Goal: Task Accomplishment & Management: Manage account settings

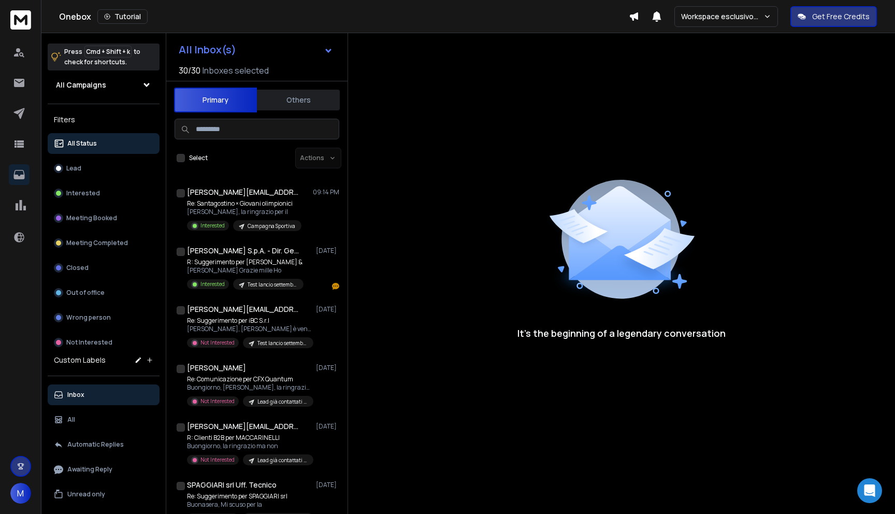
click at [286, 106] on button "Others" at bounding box center [298, 100] width 83 height 23
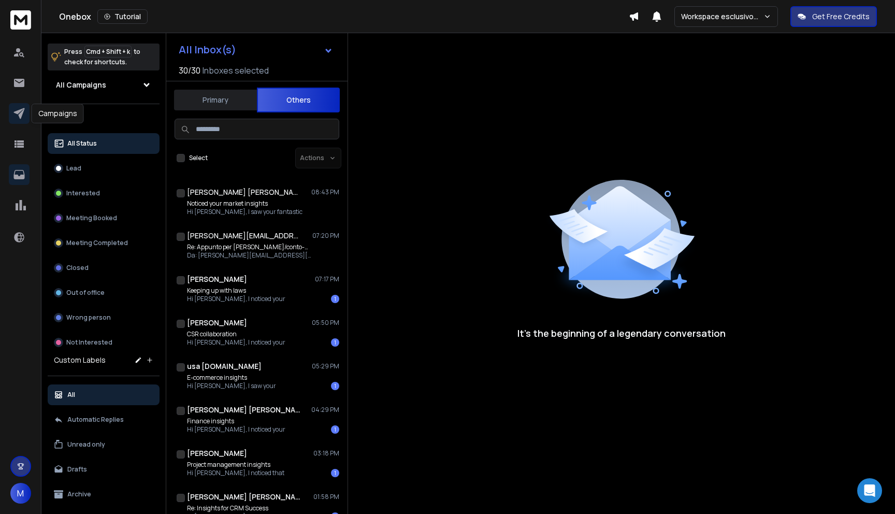
click at [15, 113] on icon at bounding box center [18, 113] width 11 height 11
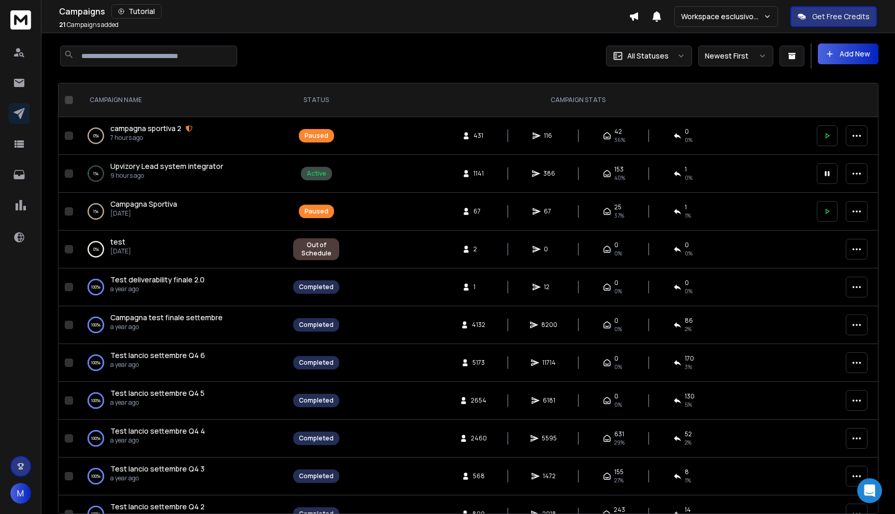
click at [223, 175] on div "1 % Upvizory Lead system integrator 9 hours ago" at bounding box center [182, 173] width 189 height 25
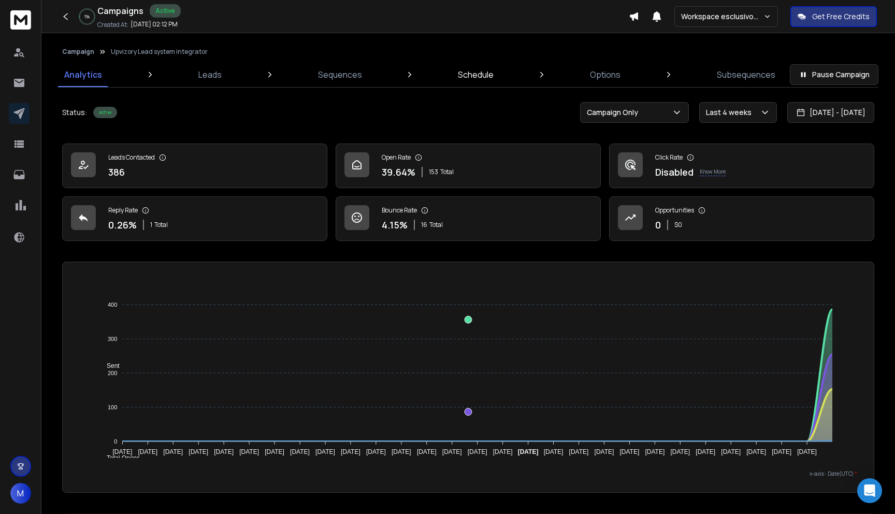
click at [491, 71] on p "Schedule" at bounding box center [476, 74] width 36 height 12
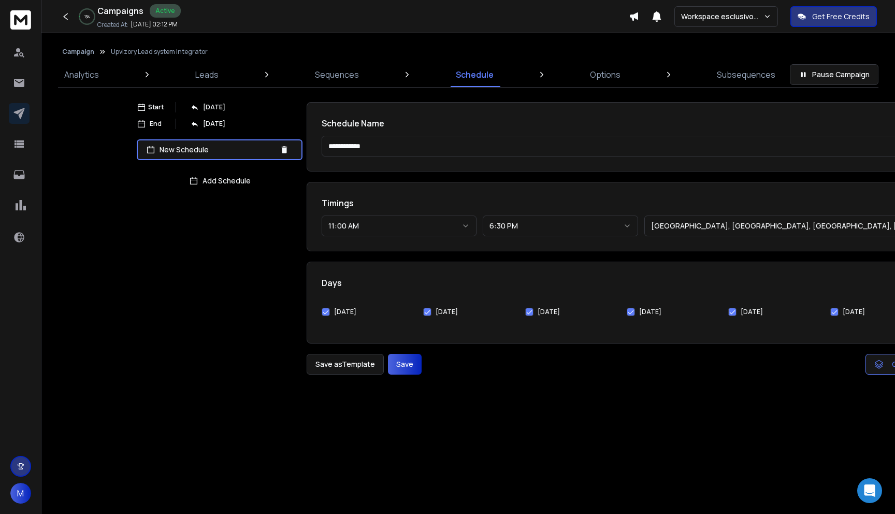
click at [629, 71] on div "Analytics Leads Sequences Schedule Options Subsequences" at bounding box center [420, 74] width 724 height 25
click at [608, 76] on p "Options" at bounding box center [605, 74] width 31 height 12
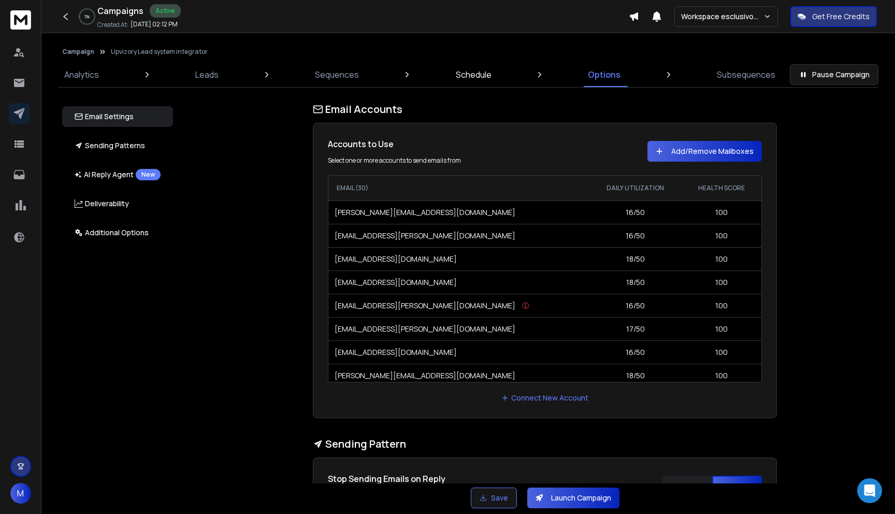
click at [488, 79] on p "Schedule" at bounding box center [474, 74] width 36 height 12
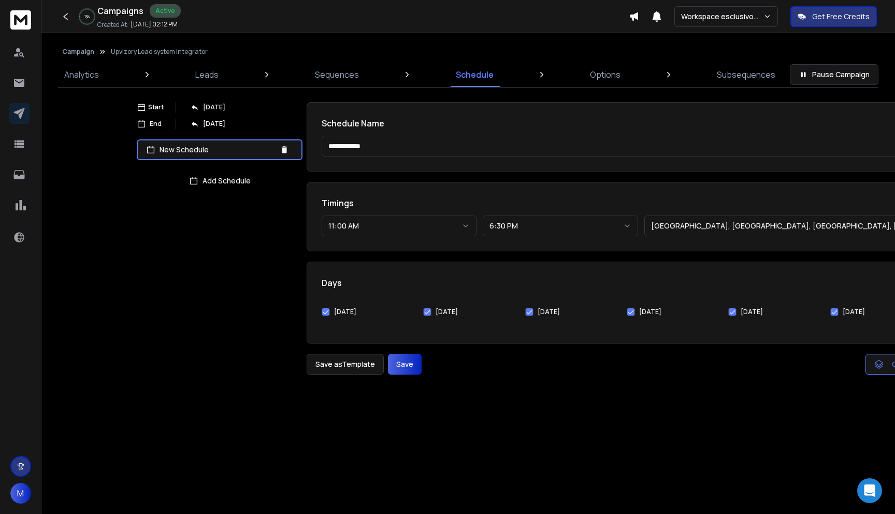
click at [603, 87] on div "**********" at bounding box center [468, 211] width 821 height 335
click at [604, 78] on p "Options" at bounding box center [605, 74] width 31 height 12
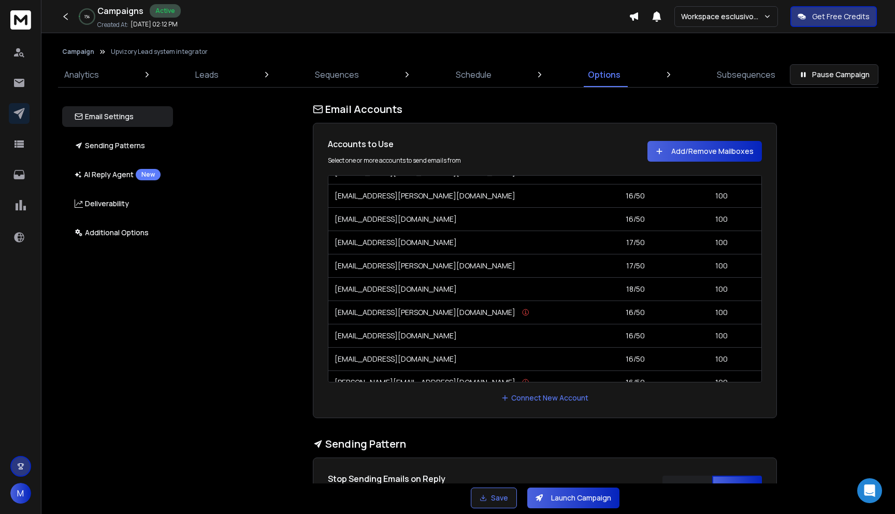
scroll to position [518, 0]
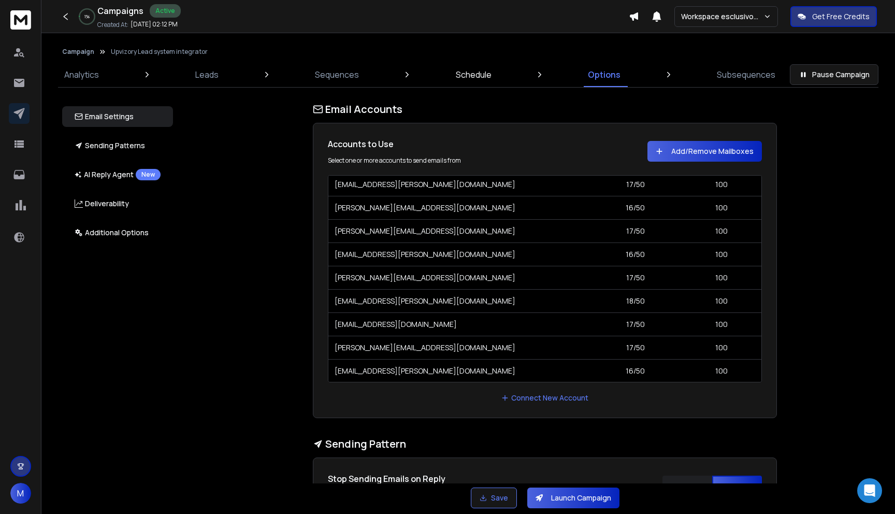
click at [477, 64] on link "Schedule" at bounding box center [474, 74] width 48 height 25
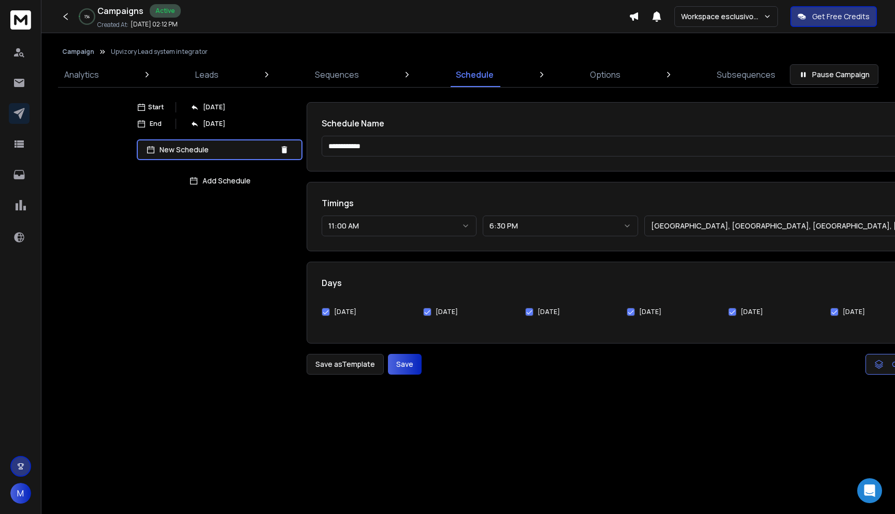
click at [380, 233] on button "11:00 AM" at bounding box center [399, 226] width 155 height 21
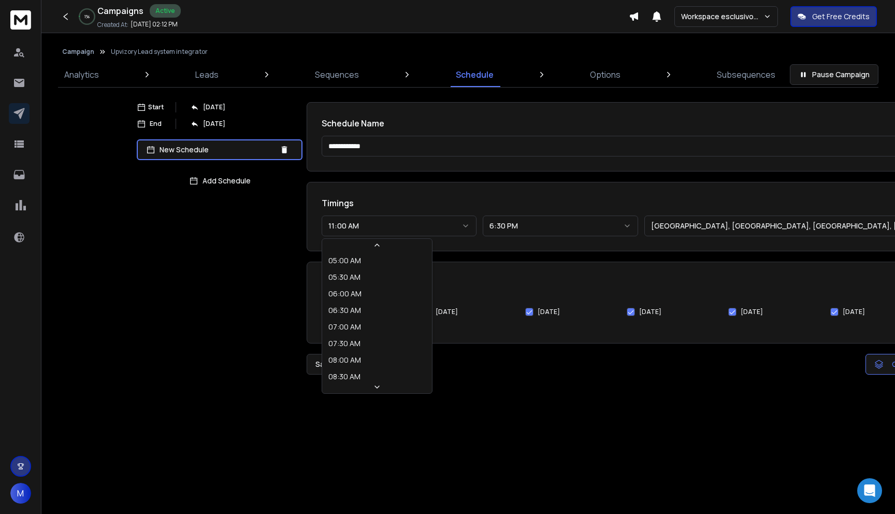
scroll to position [165, 0]
select select "********"
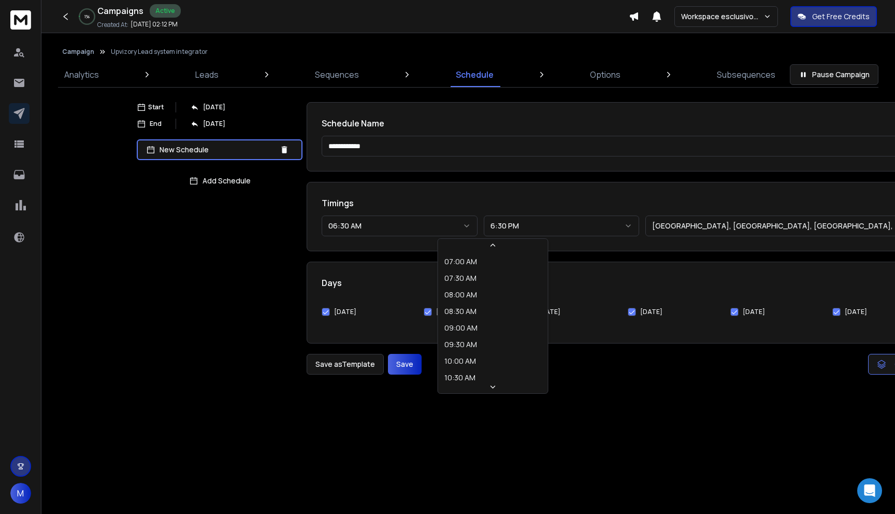
click at [484, 231] on button "6:30 PM" at bounding box center [562, 226] width 156 height 21
select select "********"
click at [507, 231] on button "3:30 PM" at bounding box center [560, 226] width 155 height 21
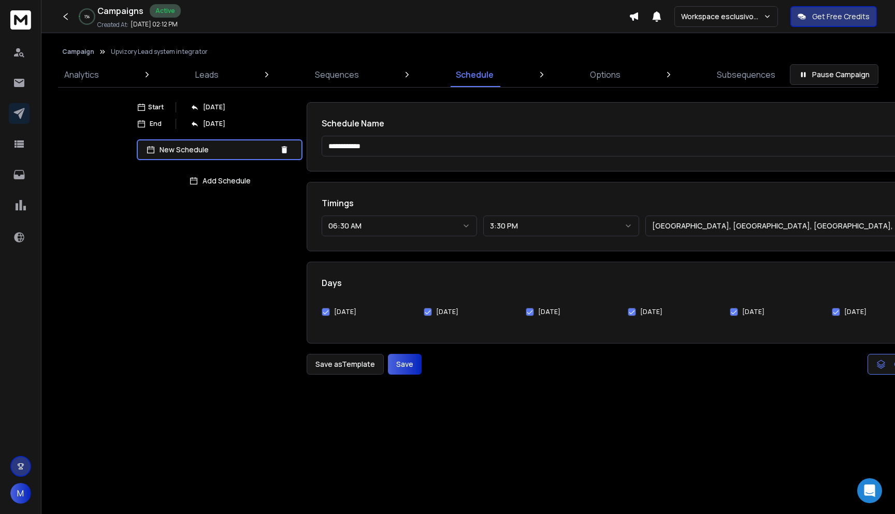
click at [413, 360] on button "Save" at bounding box center [405, 364] width 34 height 21
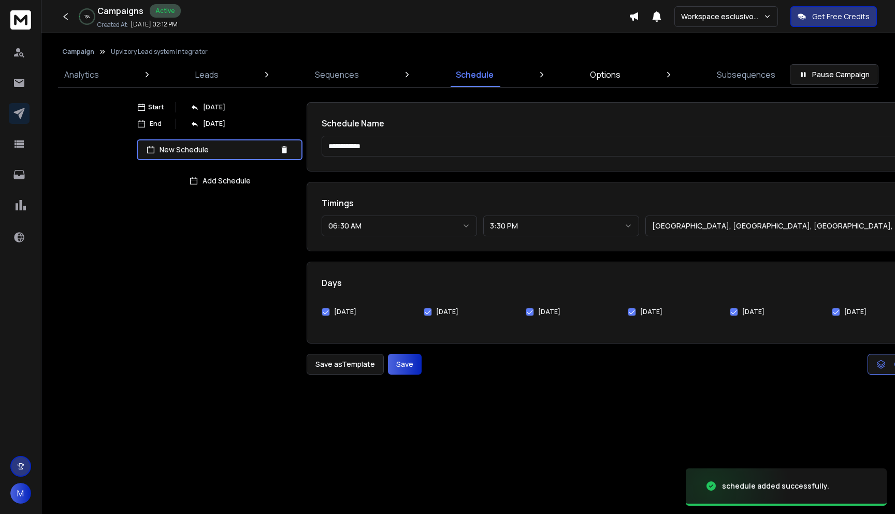
click at [602, 80] on p "Options" at bounding box center [605, 74] width 31 height 12
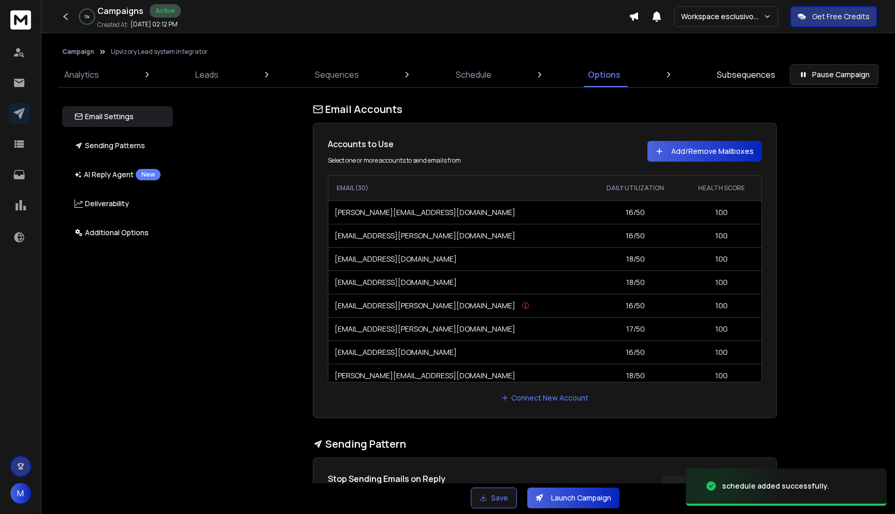
click at [733, 72] on p "Subsequences" at bounding box center [746, 74] width 59 height 12
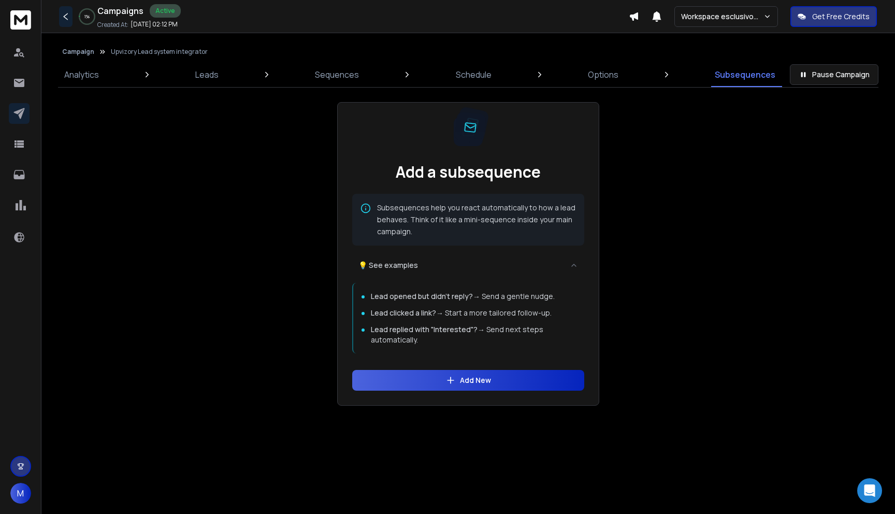
click at [63, 20] on icon at bounding box center [65, 16] width 9 height 9
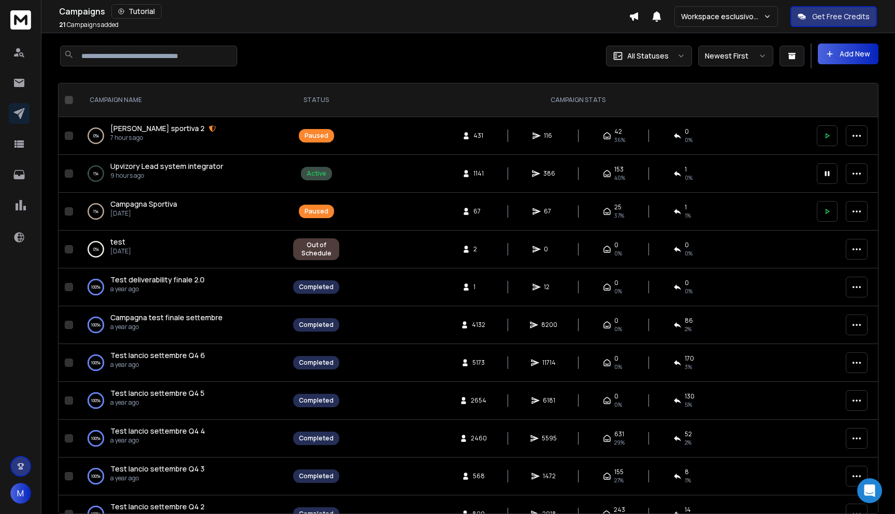
click at [194, 204] on div "1 % [PERSON_NAME] Sportiva [DATE]" at bounding box center [182, 211] width 189 height 25
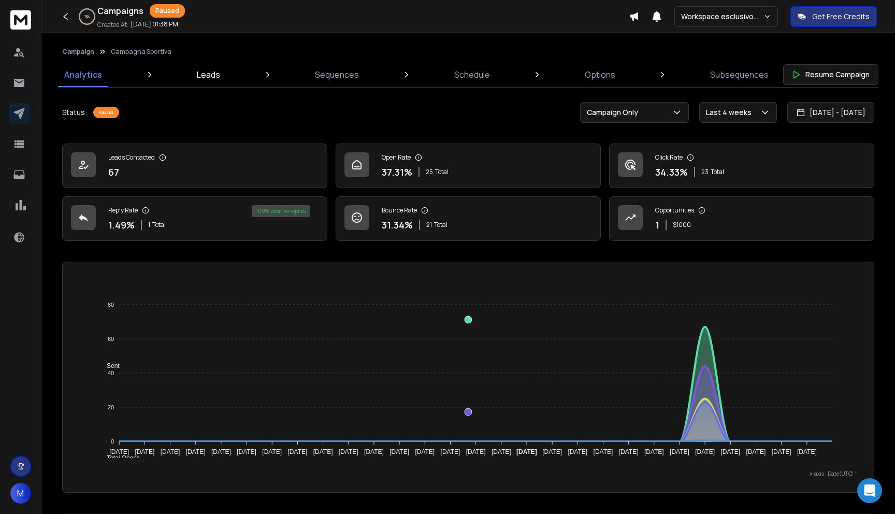
click at [218, 75] on p "Leads" at bounding box center [208, 74] width 23 height 12
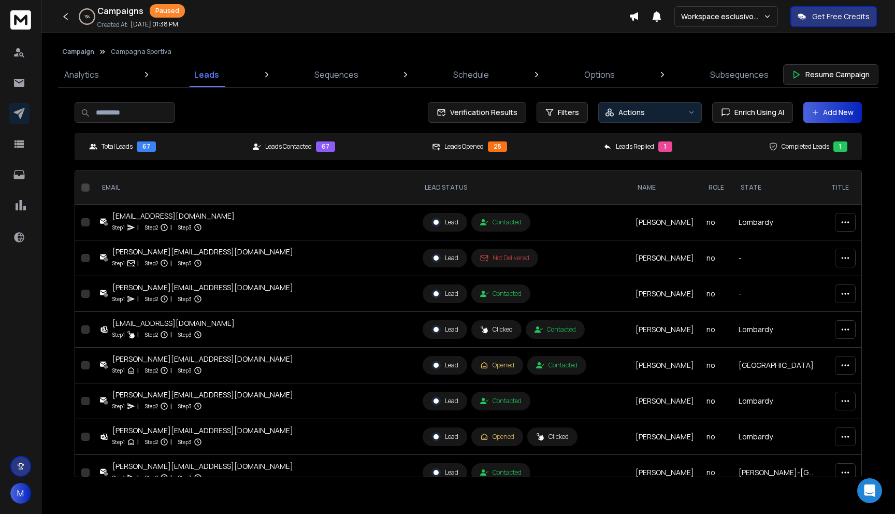
click at [646, 114] on div "Actions" at bounding box center [644, 112] width 79 height 10
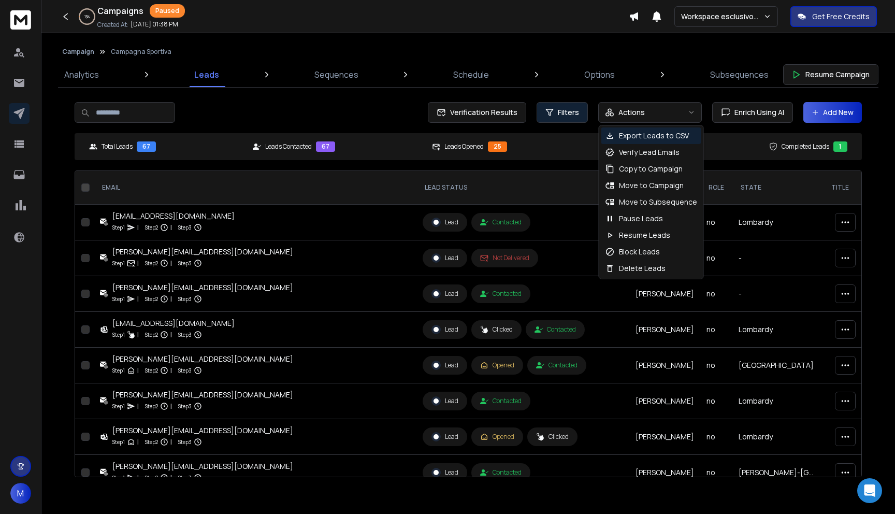
click at [563, 112] on span "Filters" at bounding box center [568, 112] width 21 height 10
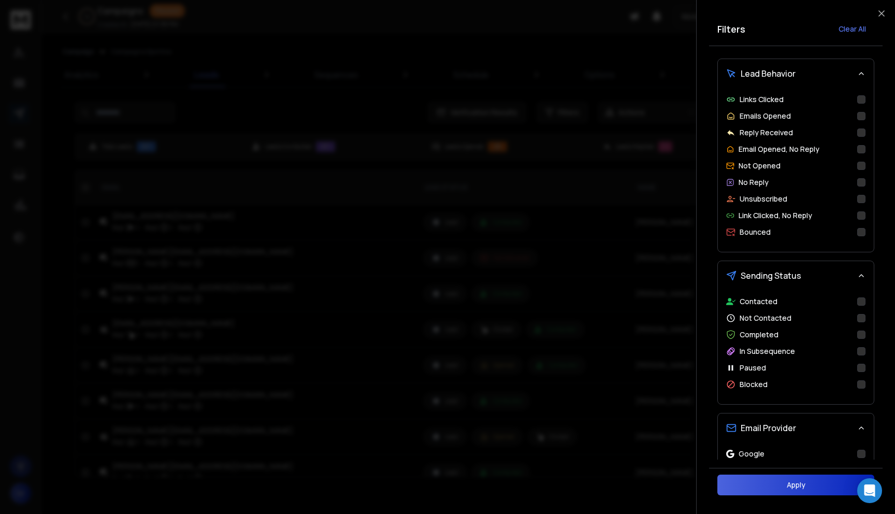
click at [862, 232] on button "Bounced" at bounding box center [861, 232] width 8 height 8
click at [746, 485] on button "Apply" at bounding box center [796, 485] width 157 height 21
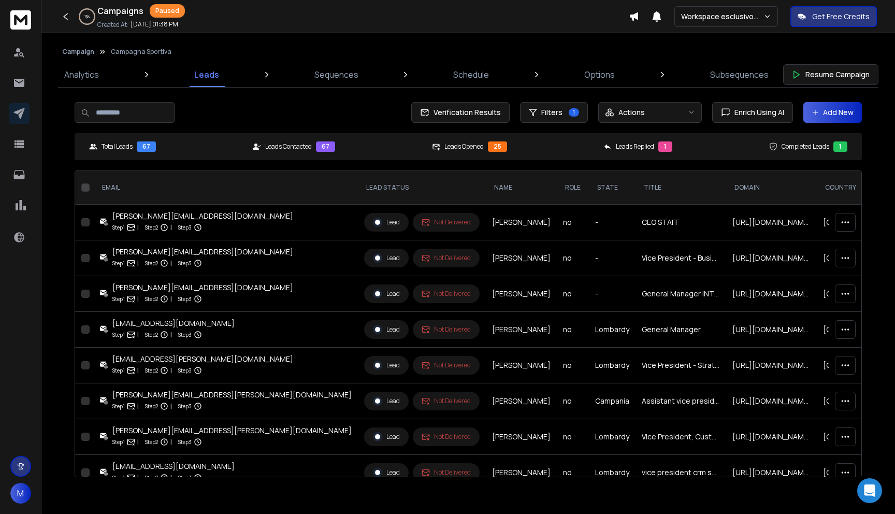
click at [83, 193] on th at bounding box center [84, 188] width 19 height 34
click at [83, 191] on button "Select this Page" at bounding box center [85, 187] width 8 height 8
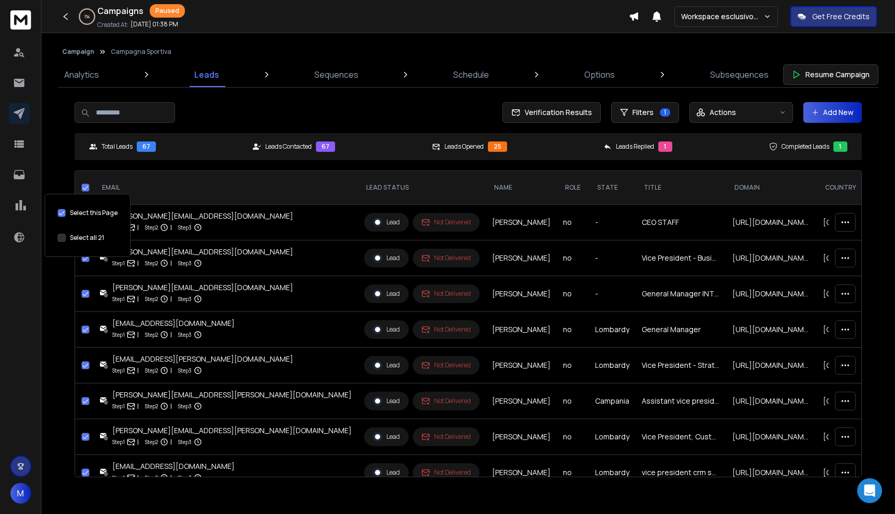
click at [63, 238] on button "Select this Page" at bounding box center [62, 238] width 8 height 8
click at [742, 113] on div "Actions" at bounding box center [735, 112] width 79 height 10
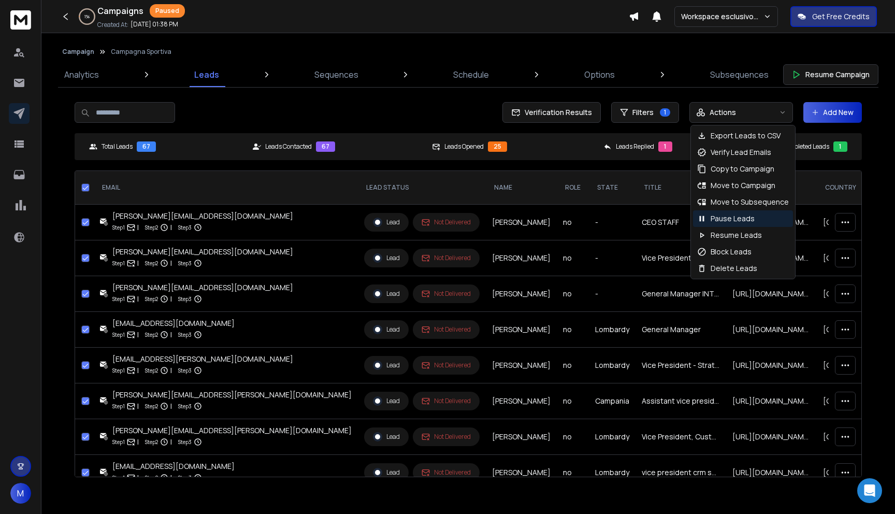
click at [729, 215] on p "Pause Leads" at bounding box center [733, 218] width 44 height 10
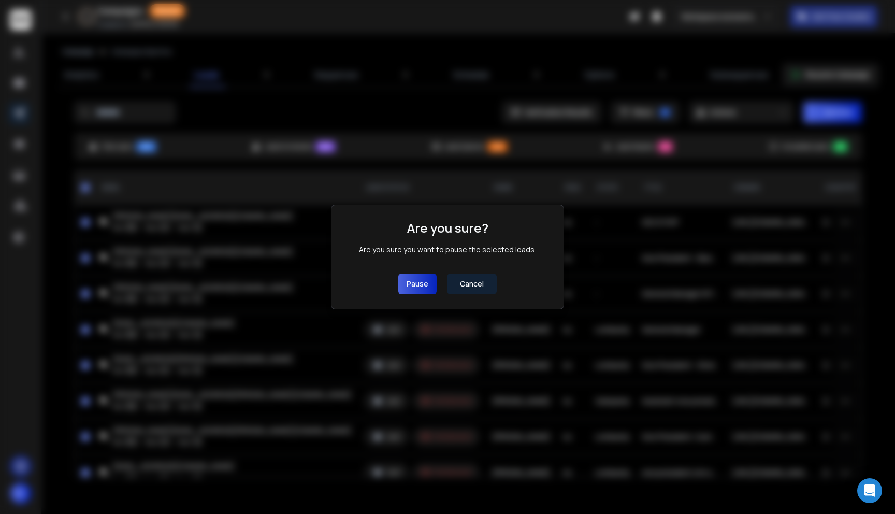
click at [422, 284] on button "Pause" at bounding box center [417, 284] width 38 height 21
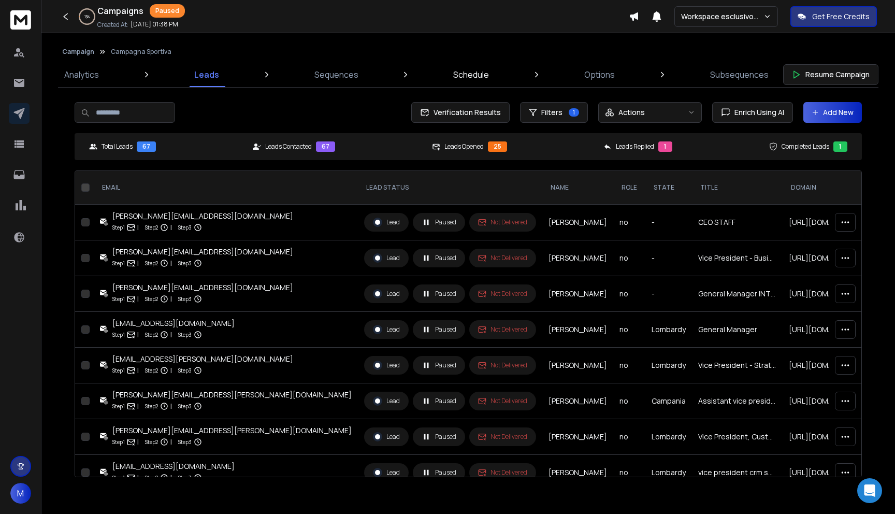
click at [469, 74] on p "Schedule" at bounding box center [471, 74] width 36 height 12
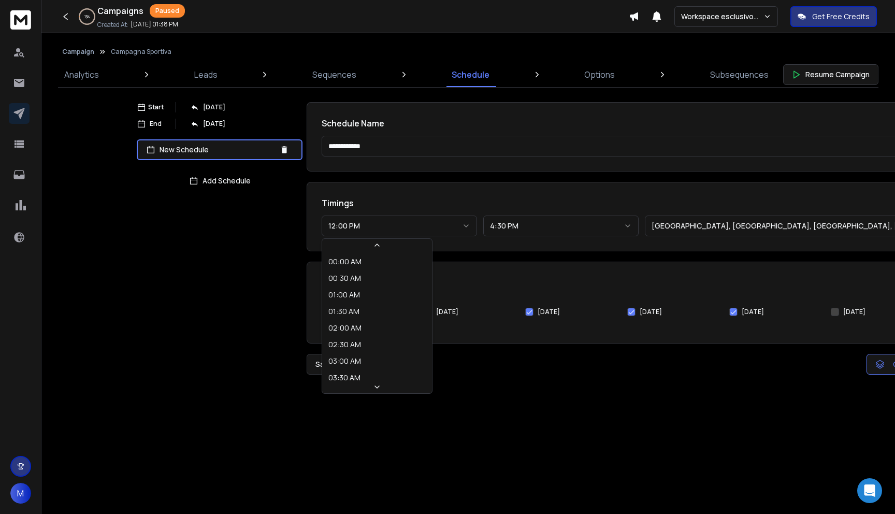
click at [369, 229] on button "12:00 PM" at bounding box center [399, 226] width 155 height 21
select select "********"
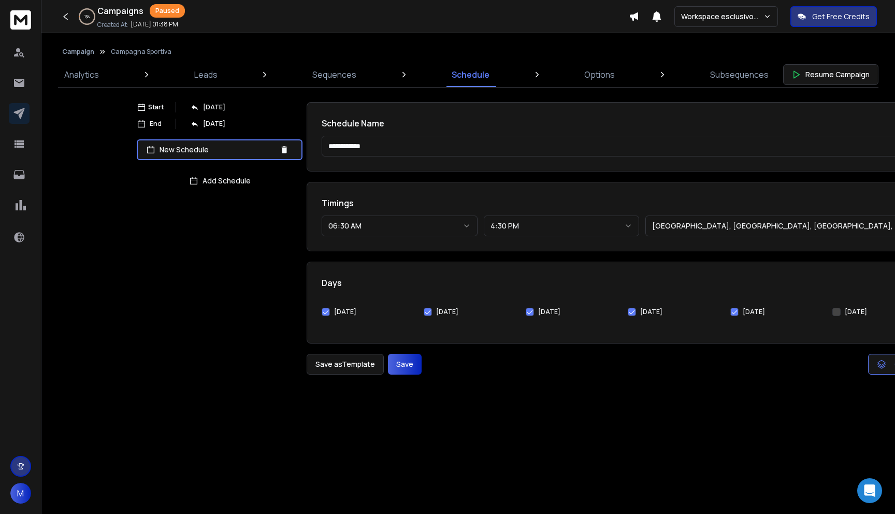
click at [510, 218] on button "4:30 PM" at bounding box center [562, 226] width 156 height 21
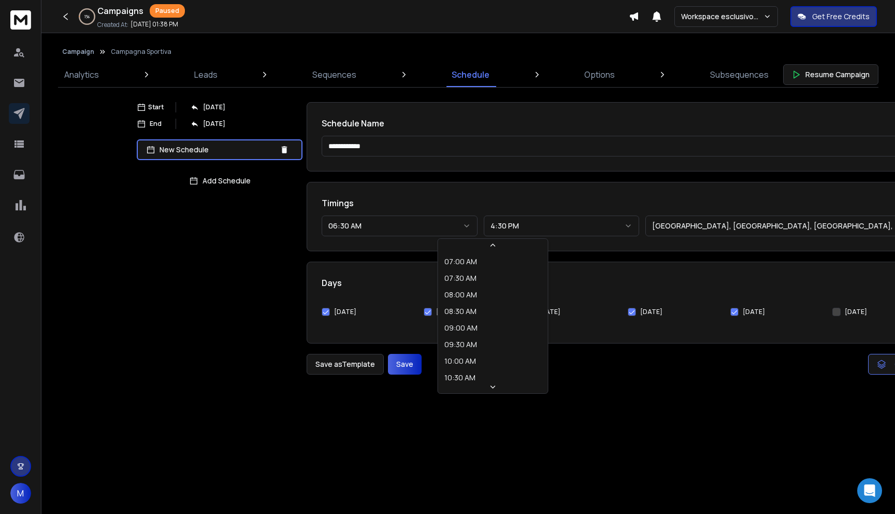
scroll to position [204, 0]
select select "********"
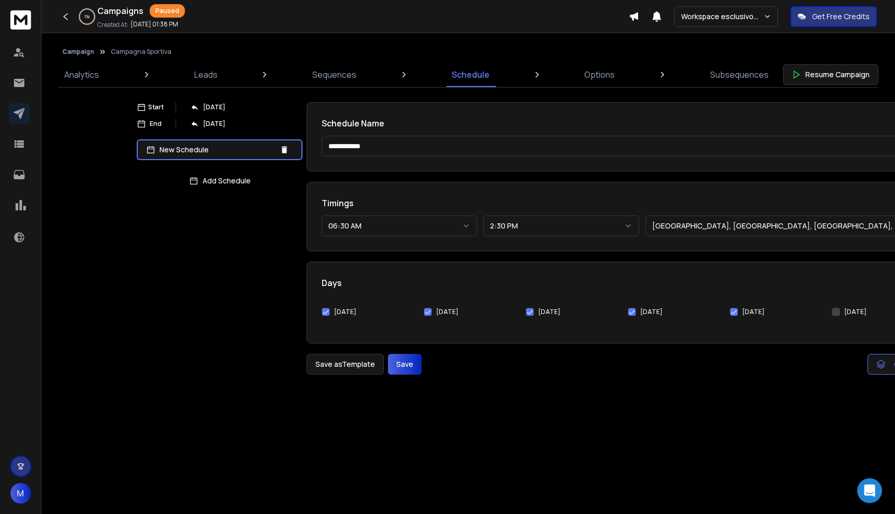
click at [407, 366] on button "Save" at bounding box center [405, 364] width 34 height 21
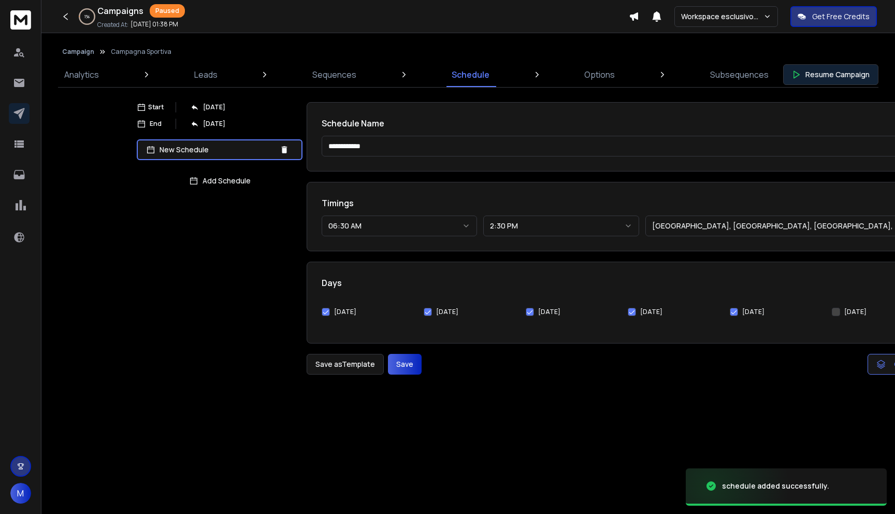
click at [828, 73] on button "Resume Campaign" at bounding box center [830, 74] width 95 height 21
